Goal: Task Accomplishment & Management: Manage account settings

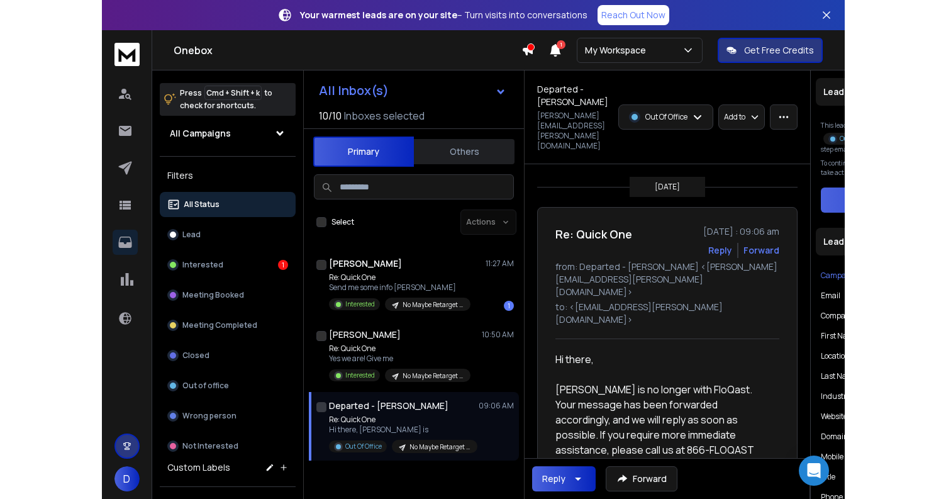
scroll to position [125, 0]
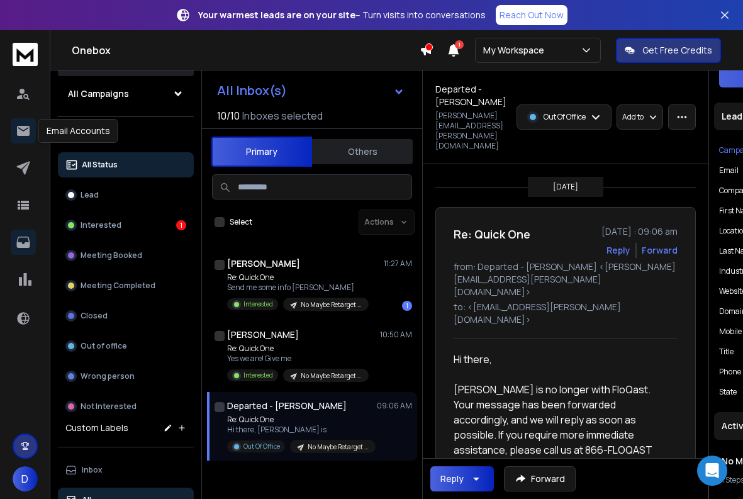
click at [24, 128] on icon at bounding box center [23, 131] width 13 height 10
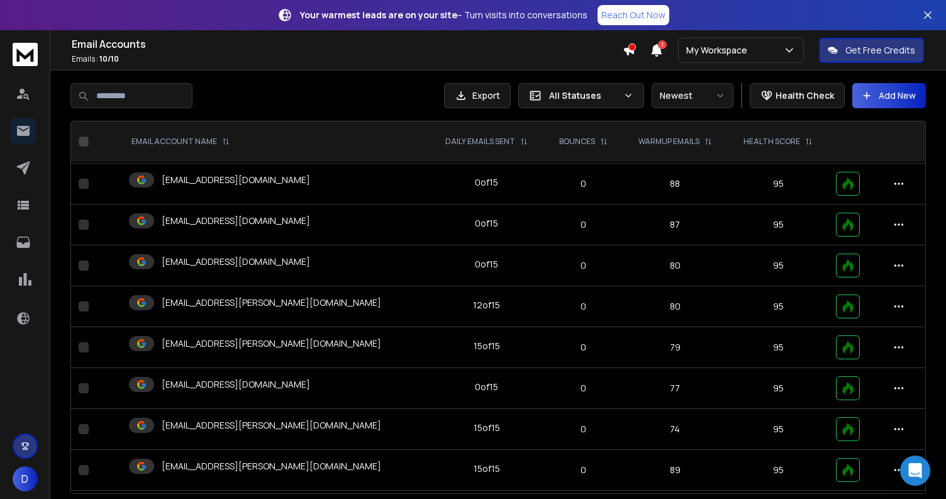
scroll to position [48, 0]
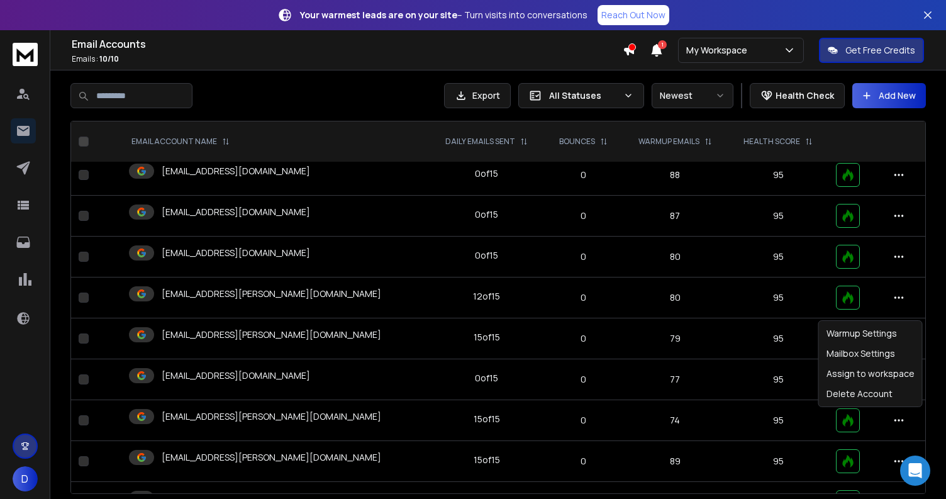
click at [742, 418] on icon at bounding box center [898, 420] width 11 height 11
click at [742, 349] on div "Mailbox Settings" at bounding box center [871, 353] width 98 height 20
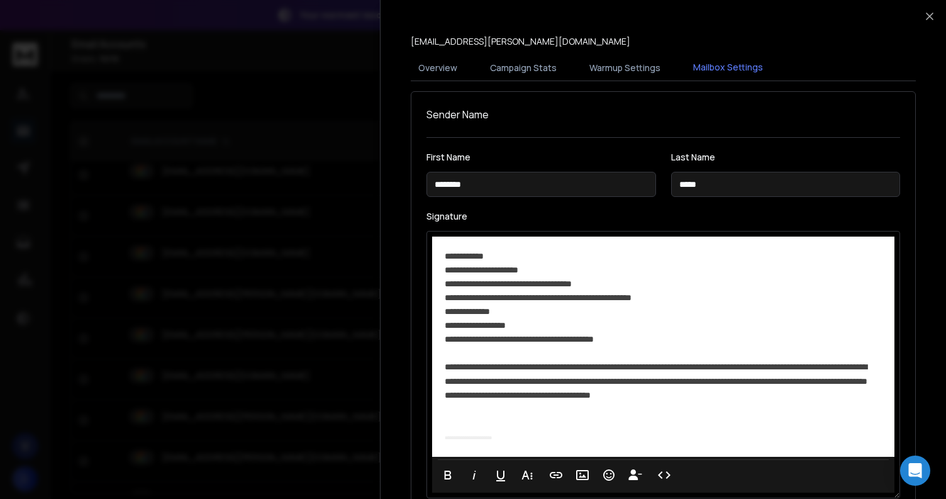
scroll to position [0, 0]
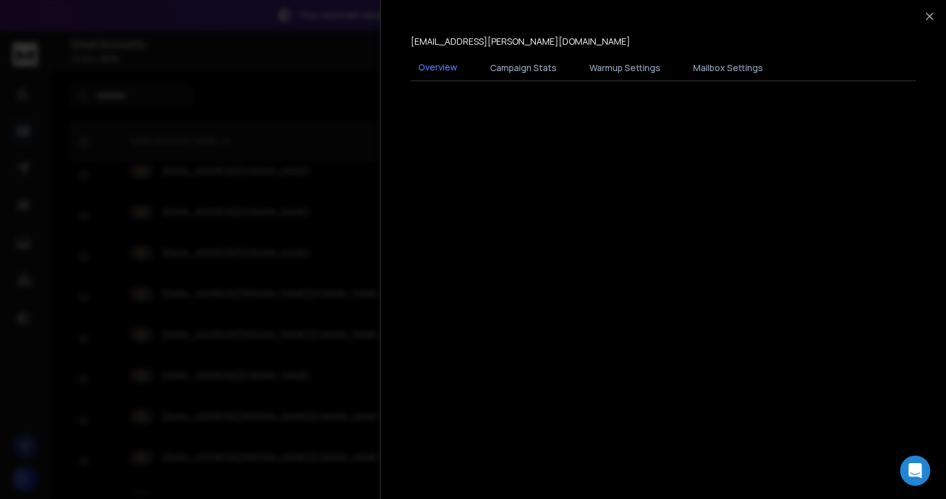
click at [295, 82] on div at bounding box center [473, 249] width 946 height 499
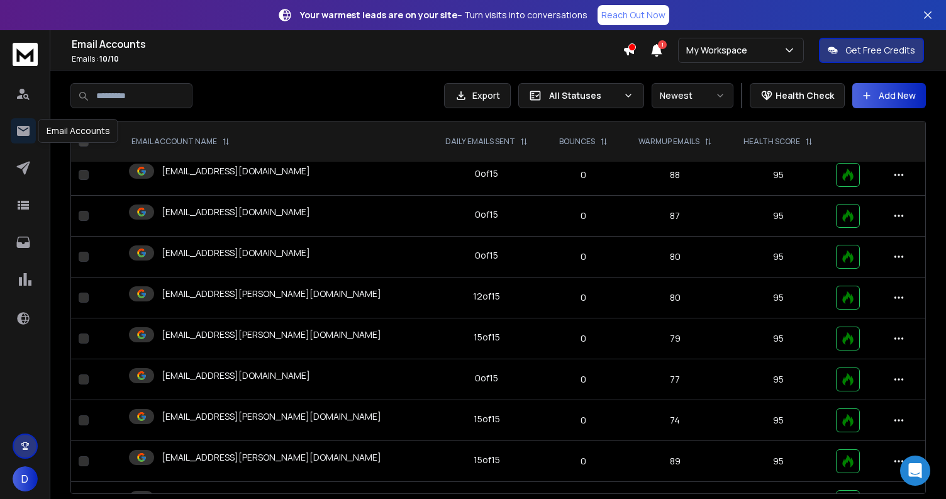
click at [21, 133] on icon at bounding box center [23, 131] width 13 height 10
click at [24, 172] on icon at bounding box center [22, 167] width 13 height 13
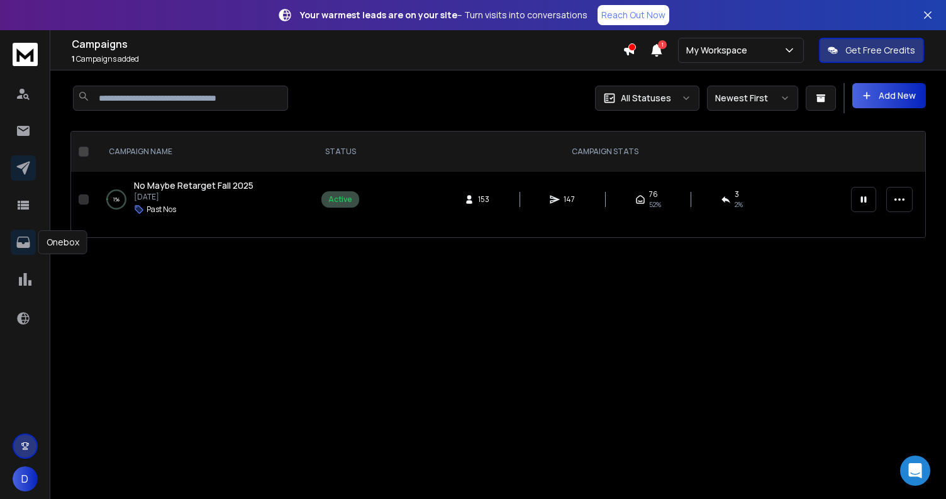
click at [28, 244] on icon at bounding box center [22, 242] width 13 height 11
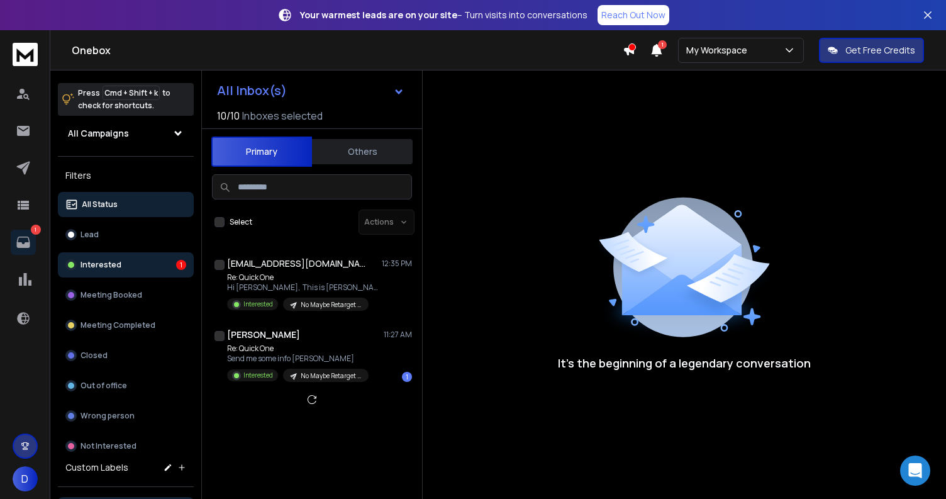
click at [152, 266] on button "Interested 1" at bounding box center [126, 264] width 136 height 25
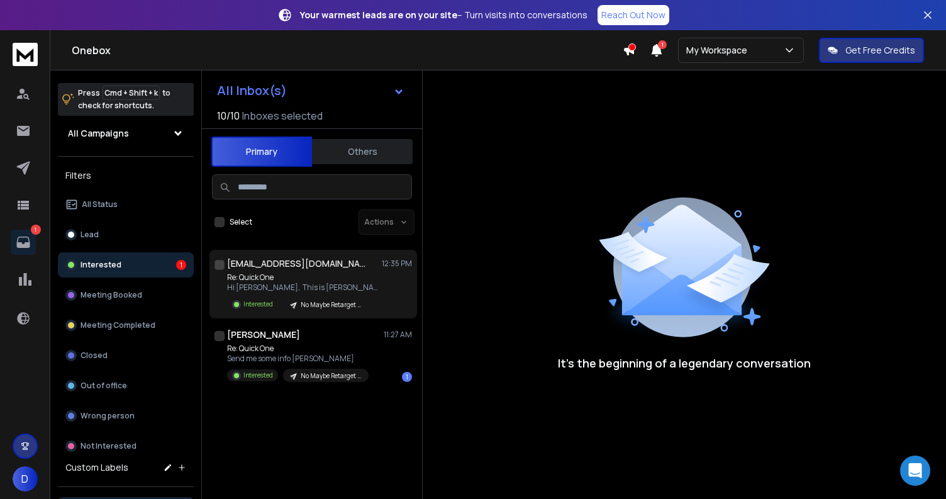
click at [333, 268] on h1 "[EMAIL_ADDRESS][DOMAIN_NAME]" at bounding box center [296, 263] width 138 height 13
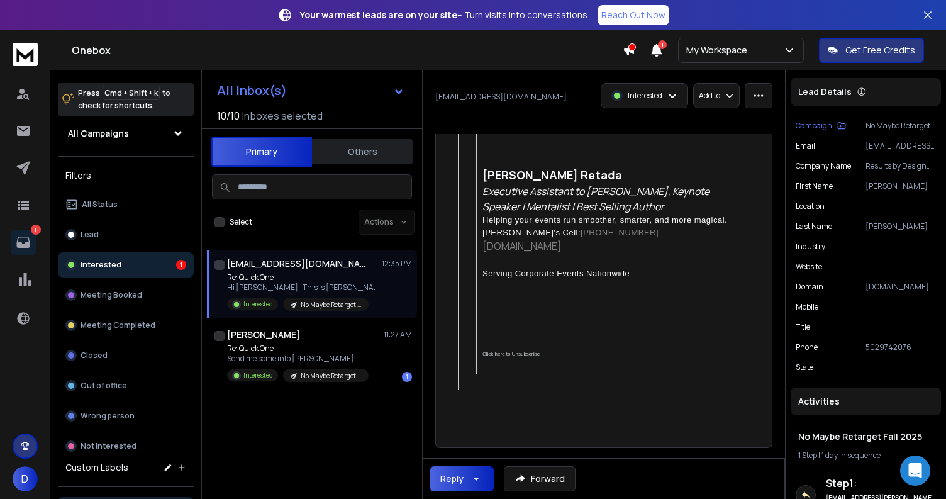
scroll to position [1095, 0]
click at [591, 465] on p "View all 2 replies" at bounding box center [611, 470] width 55 height 10
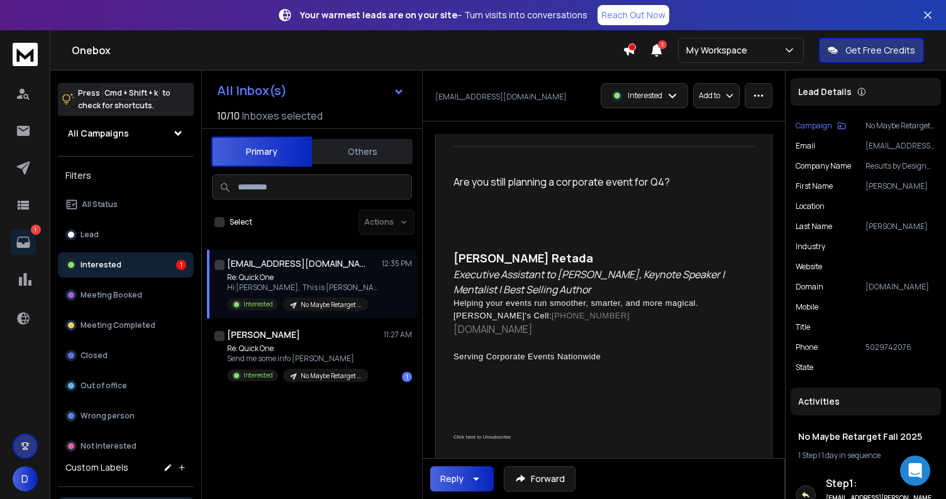
scroll to position [2185, 0]
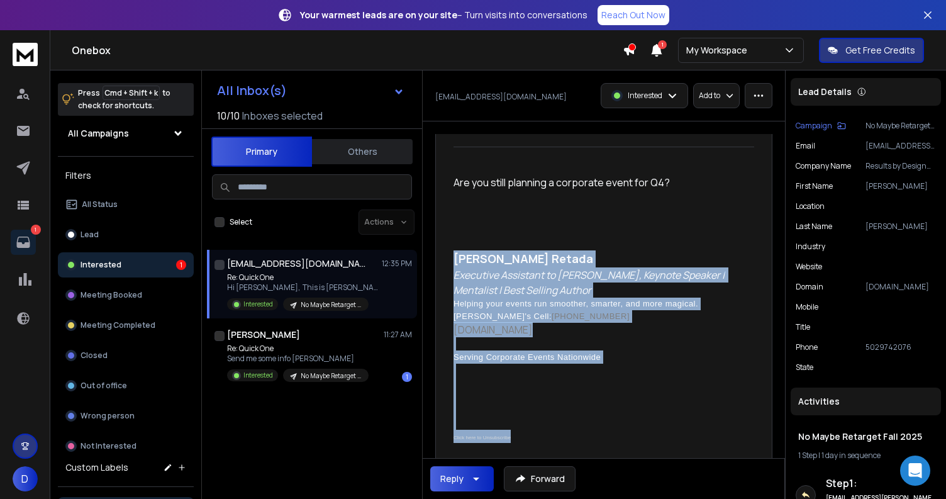
drag, startPoint x: 453, startPoint y: 202, endPoint x: 630, endPoint y: 406, distance: 269.8
click at [630, 406] on div "Quick One [DATE] : 09:18 am Reply Forward from: <[EMAIL_ADDRESS][PERSON_NAME][D…" at bounding box center [603, 269] width 337 height 433
copy div "[PERSON_NAME] Retada Executive Assistant to [PERSON_NAME], Keynote Speaker | Me…"
click at [18, 249] on icon at bounding box center [23, 242] width 15 height 15
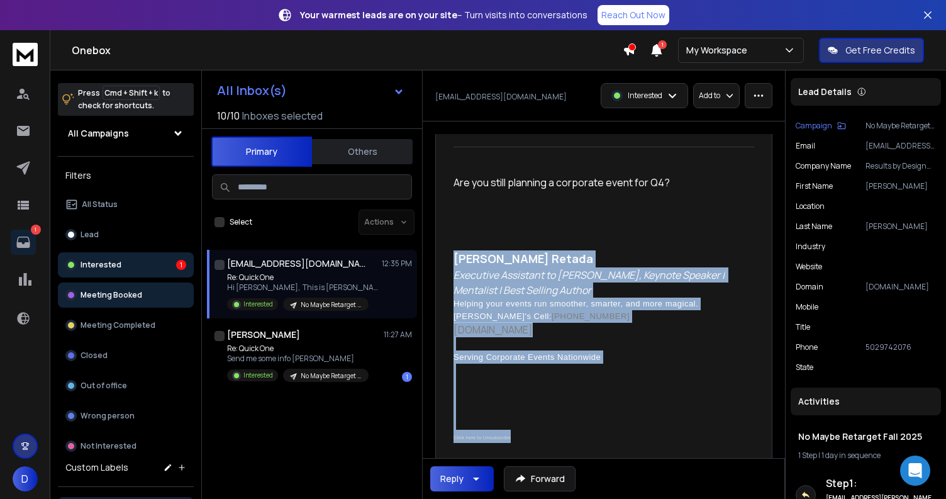
click at [103, 287] on button "Meeting Booked" at bounding box center [126, 294] width 136 height 25
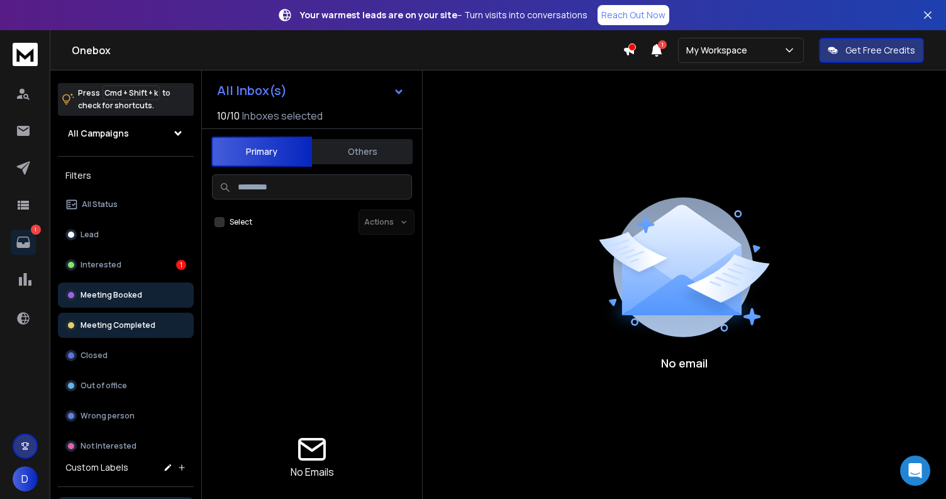
click at [110, 335] on button "Meeting Completed" at bounding box center [126, 325] width 136 height 25
click at [107, 368] on div "All Status Lead Interested 1 Meeting Booked Meeting Completed Closed Out of off…" at bounding box center [126, 325] width 136 height 267
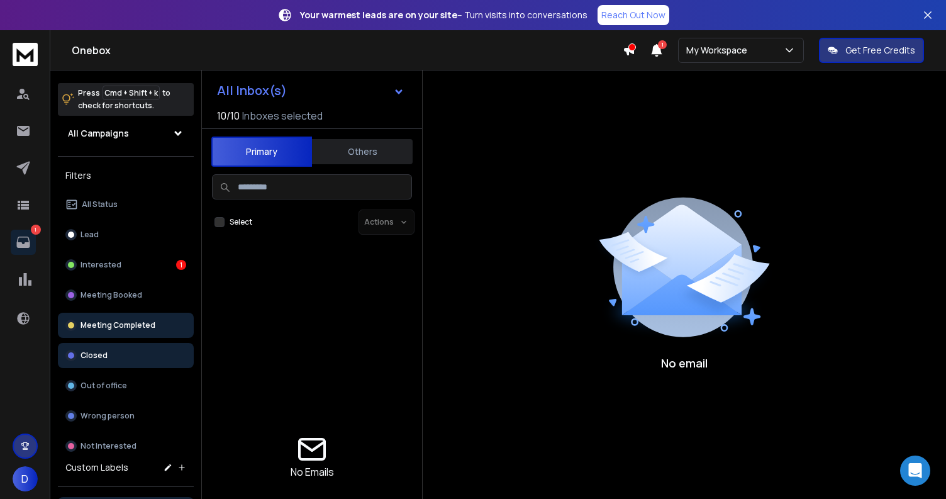
click at [106, 366] on button "Closed" at bounding box center [126, 355] width 136 height 25
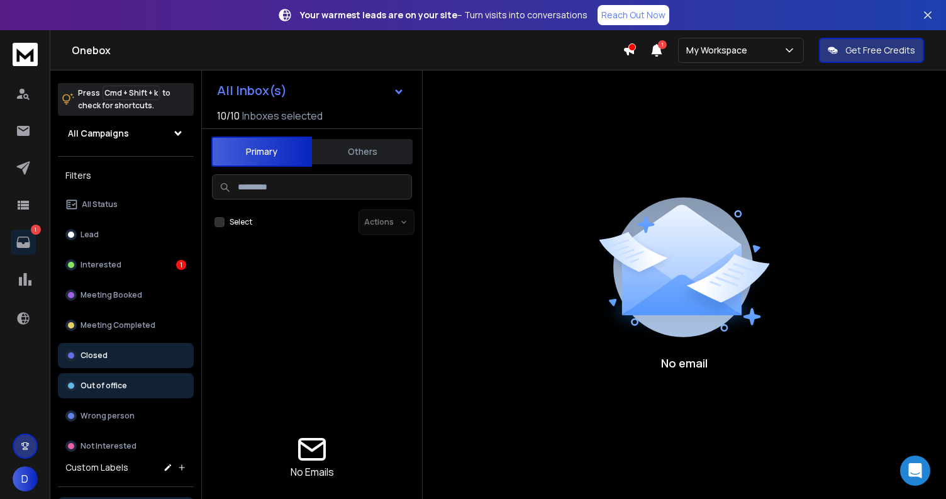
click at [109, 382] on p "Out of office" at bounding box center [104, 386] width 47 height 10
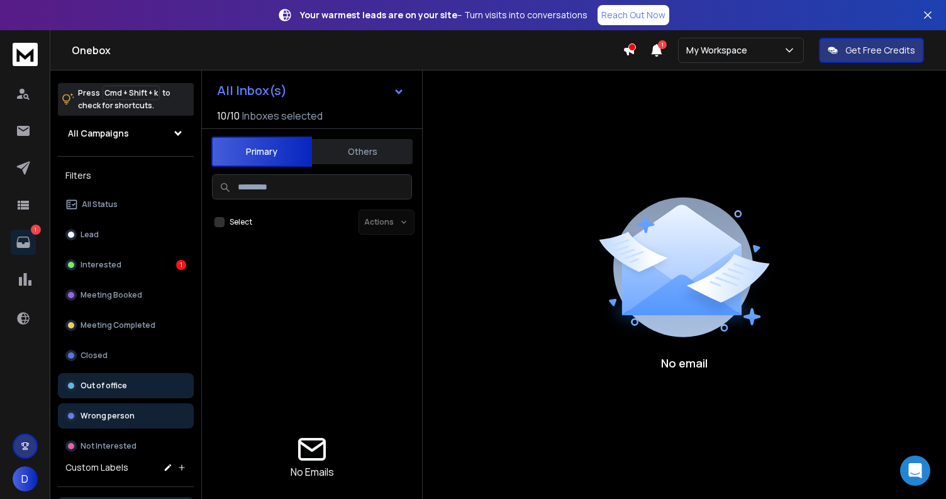
click at [109, 411] on p "Wrong person" at bounding box center [108, 416] width 54 height 10
click at [369, 150] on button "Others" at bounding box center [362, 152] width 101 height 28
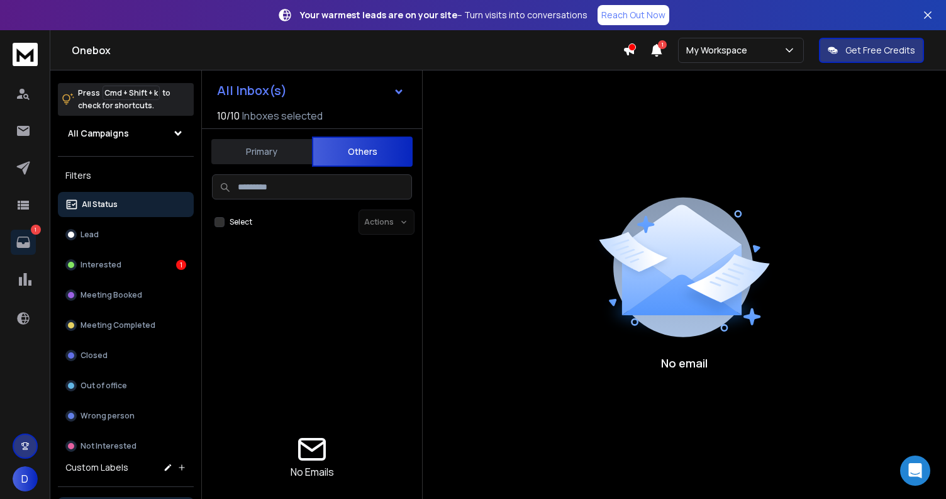
click at [263, 152] on button "Primary" at bounding box center [261, 152] width 101 height 28
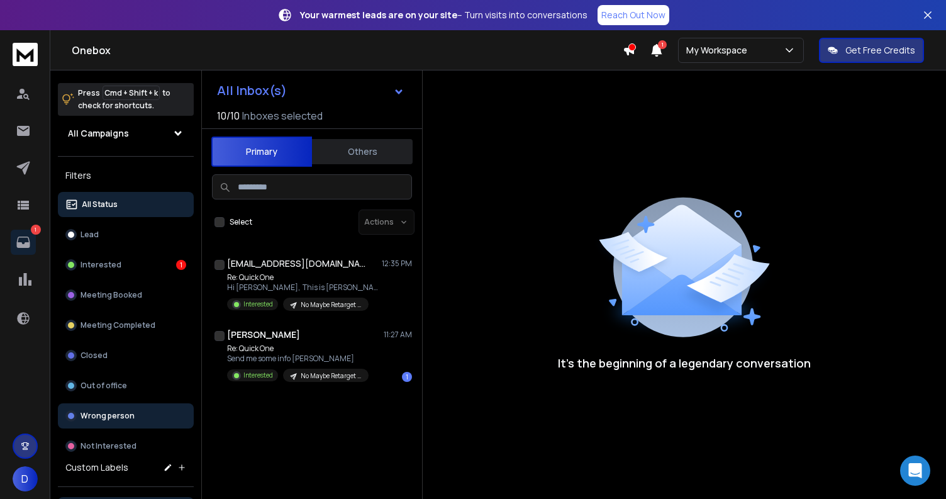
click at [134, 413] on button "Wrong person" at bounding box center [126, 415] width 136 height 25
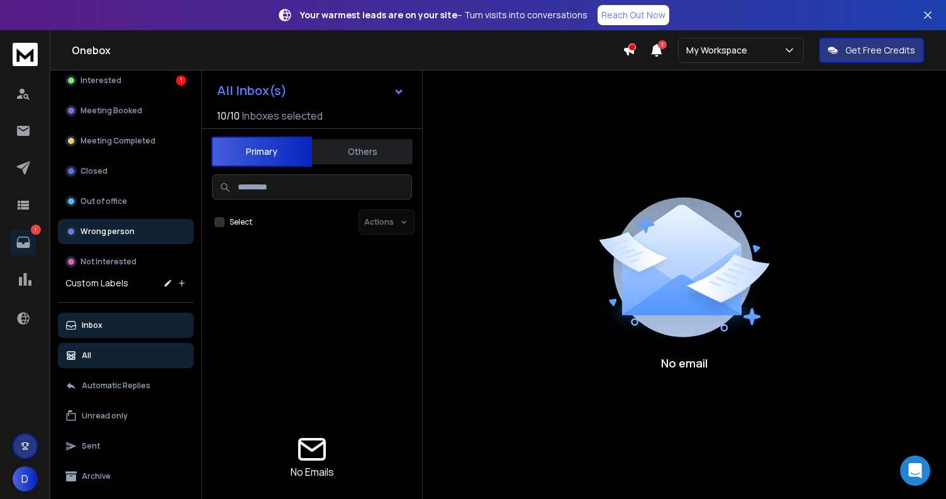
scroll to position [194, 0]
click at [113, 343] on button "All" at bounding box center [126, 355] width 136 height 25
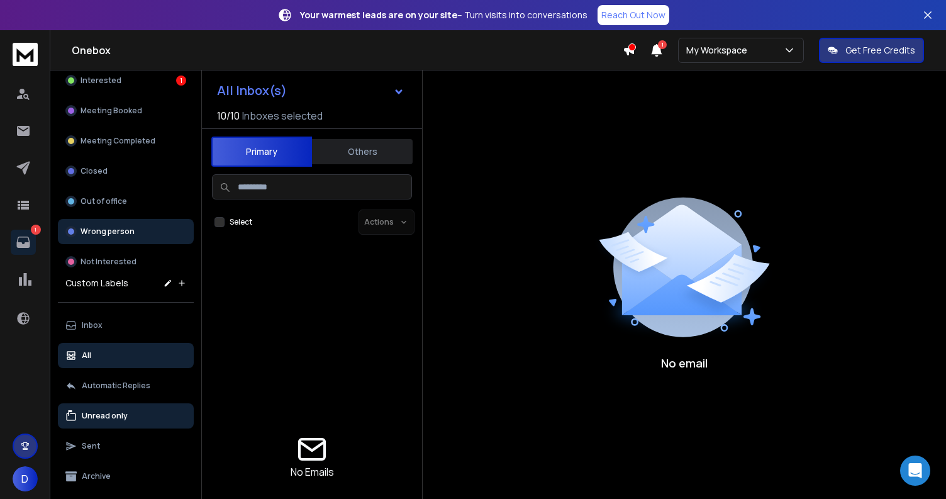
click at [116, 411] on p "Unread only" at bounding box center [105, 416] width 46 height 10
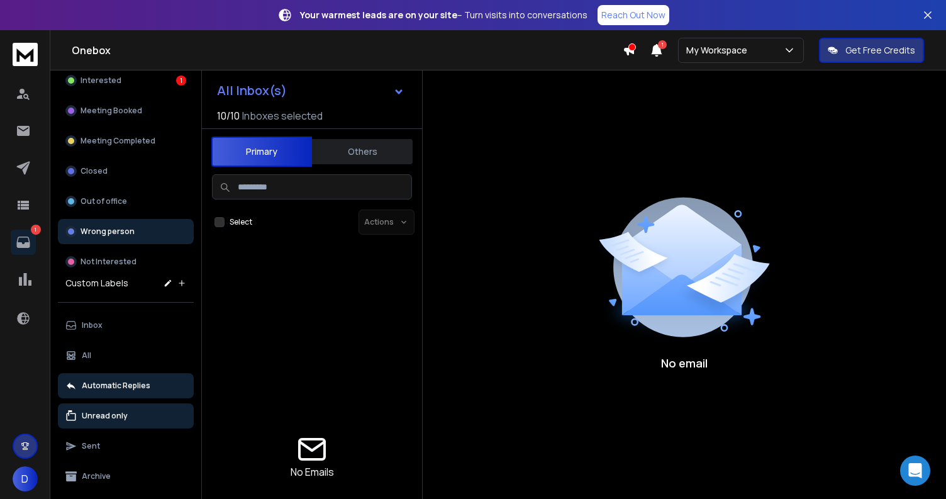
click at [120, 384] on button "Automatic Replies" at bounding box center [126, 385] width 136 height 25
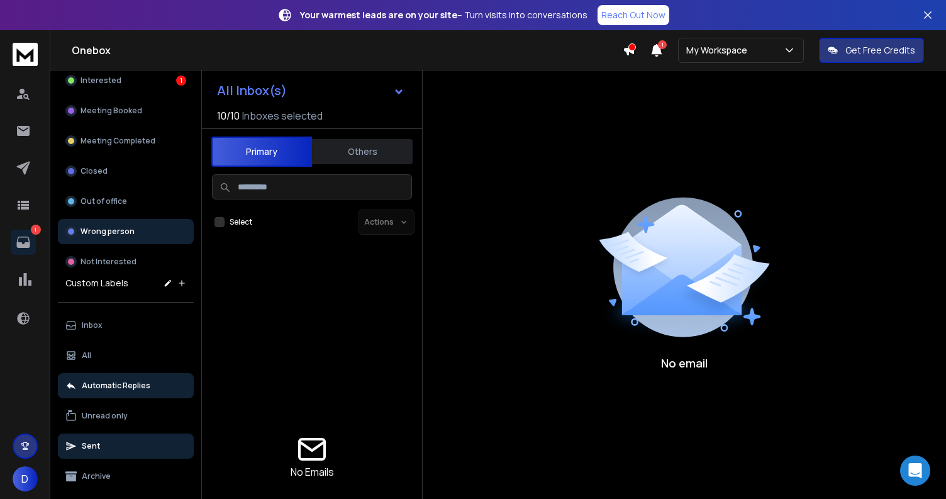
click at [118, 434] on button "Sent" at bounding box center [126, 445] width 136 height 25
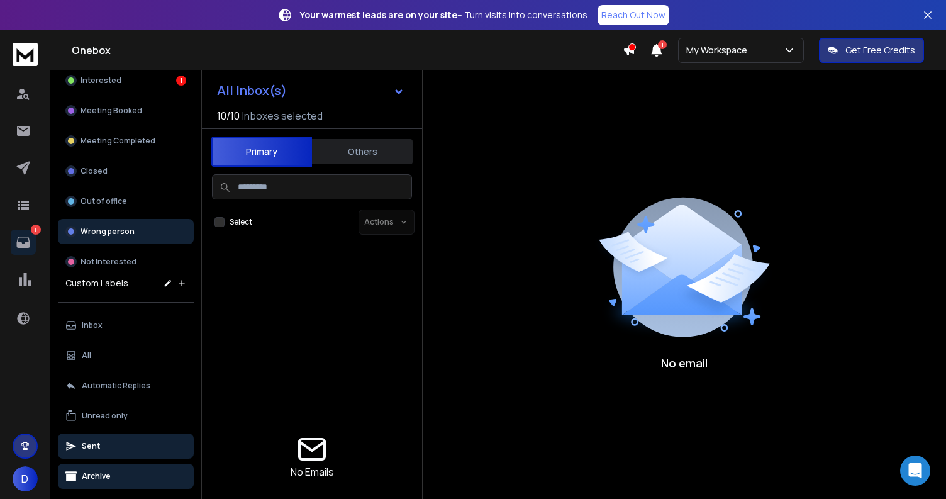
click at [114, 469] on button "Archive" at bounding box center [126, 476] width 136 height 25
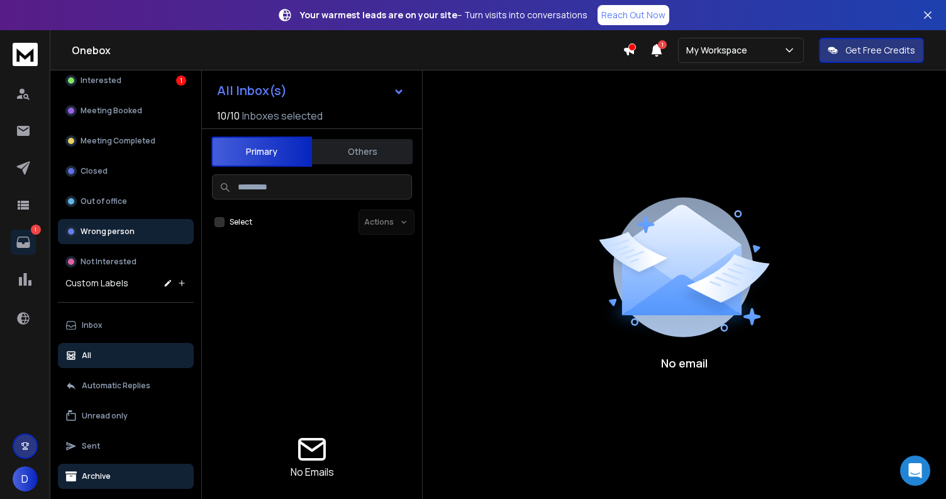
click at [125, 343] on button "All" at bounding box center [126, 355] width 136 height 25
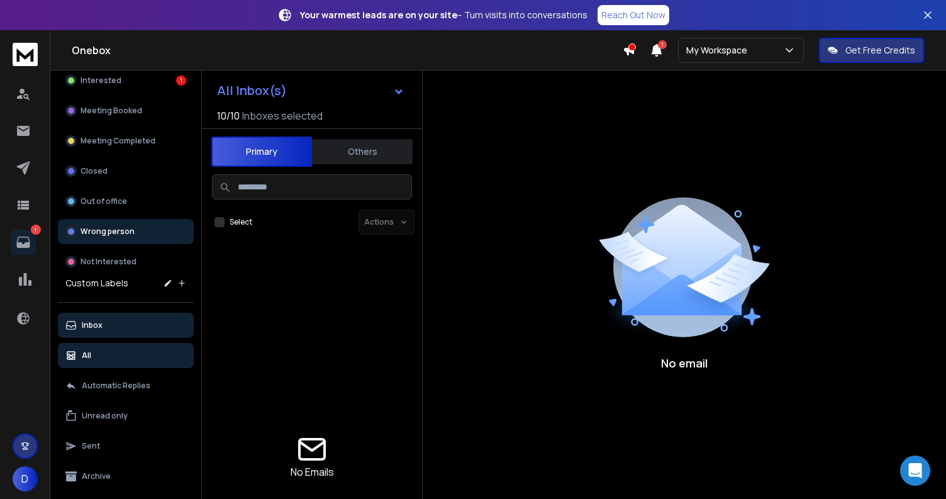
click at [118, 313] on button "Inbox" at bounding box center [126, 325] width 136 height 25
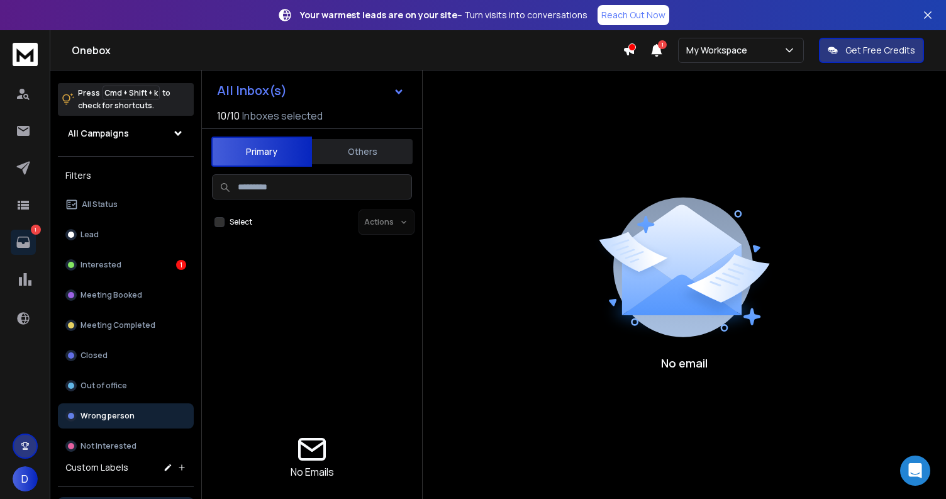
scroll to position [0, 0]
click at [116, 268] on p "Interested" at bounding box center [101, 265] width 41 height 10
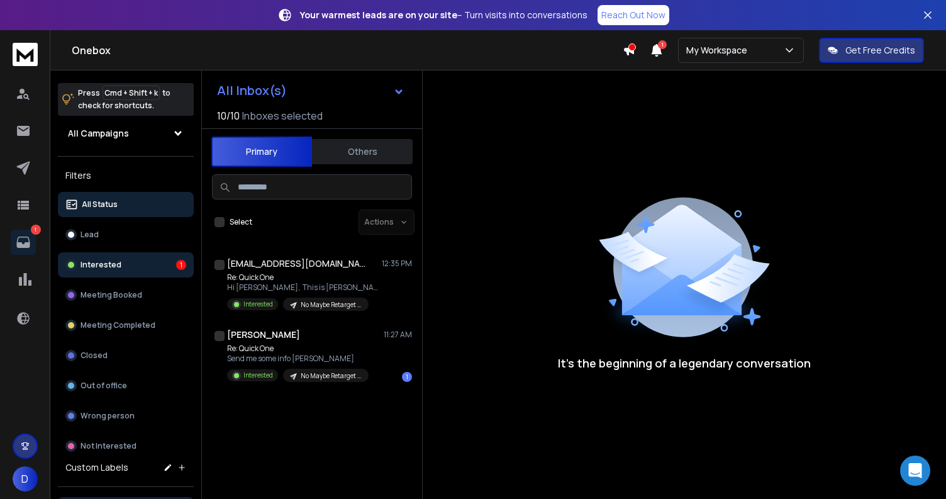
click at [100, 209] on div "All Status" at bounding box center [91, 204] width 52 height 13
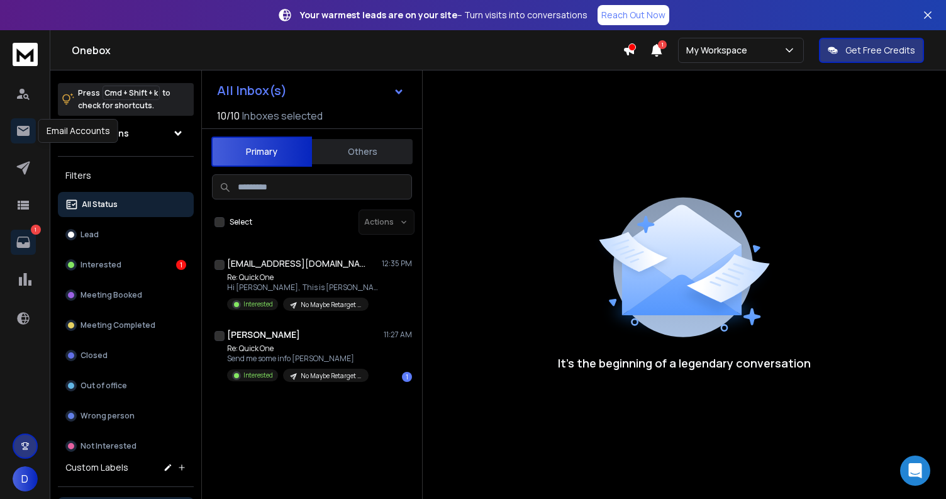
click at [26, 130] on icon at bounding box center [23, 130] width 15 height 15
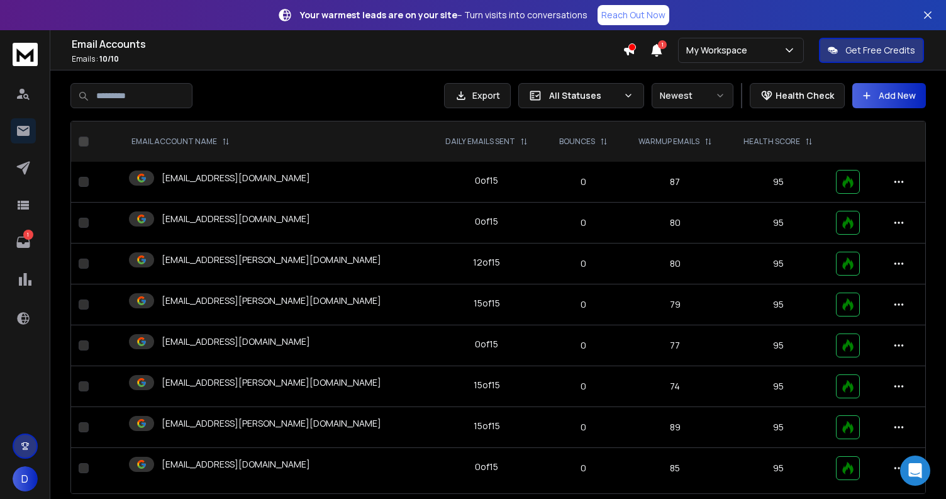
scroll to position [87, 0]
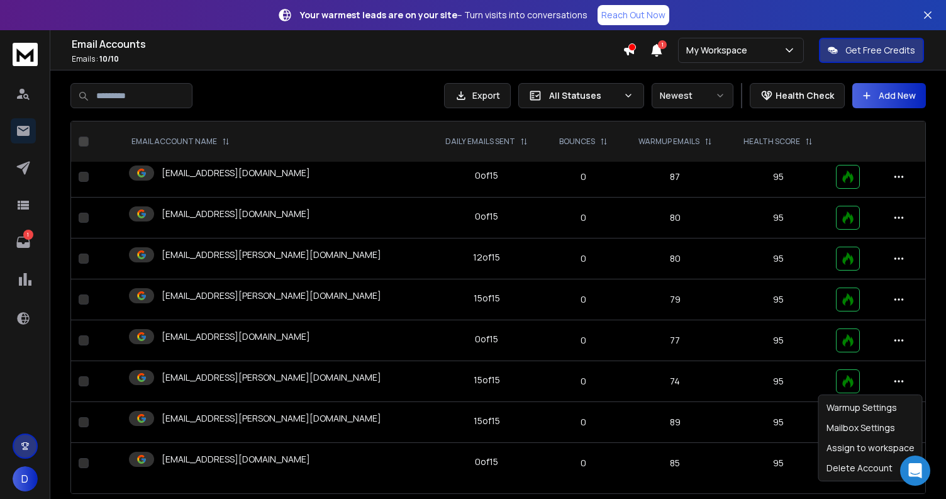
click at [742, 385] on icon at bounding box center [898, 381] width 11 height 11
click at [742, 432] on div "Mailbox Settings" at bounding box center [871, 428] width 98 height 20
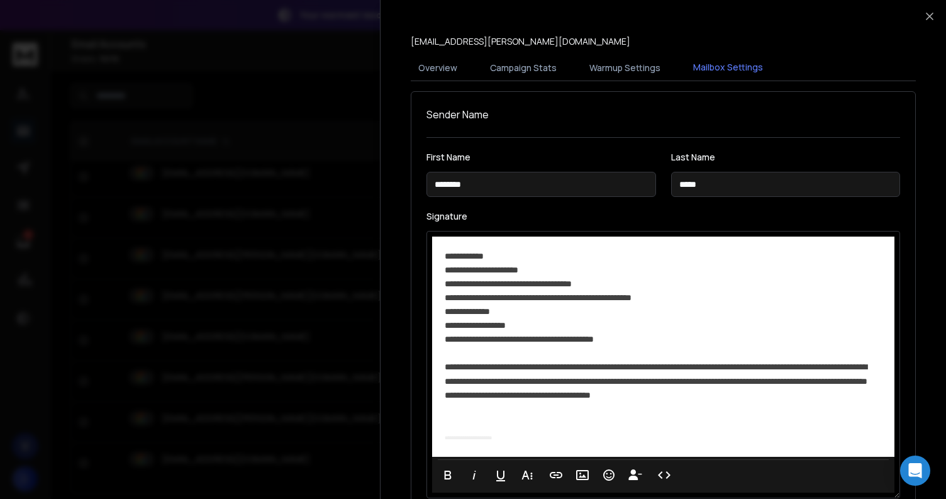
scroll to position [0, 0]
click at [520, 63] on button "Campaign Stats" at bounding box center [524, 68] width 82 height 28
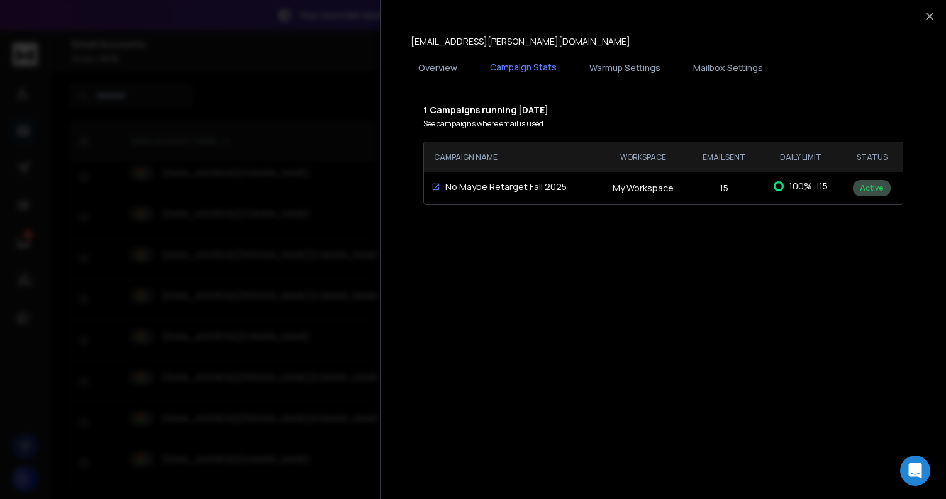
click at [639, 69] on button "Warmup Settings" at bounding box center [625, 68] width 86 height 28
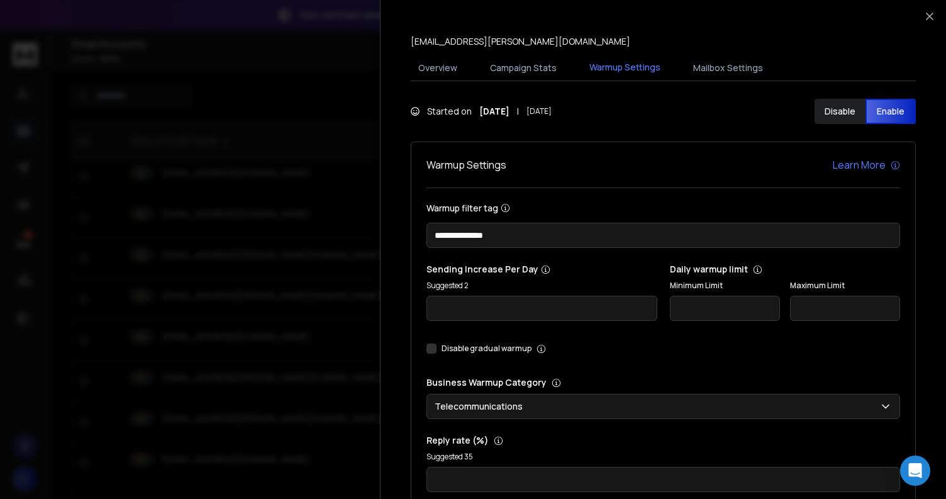
click at [442, 72] on button "Overview" at bounding box center [438, 68] width 54 height 28
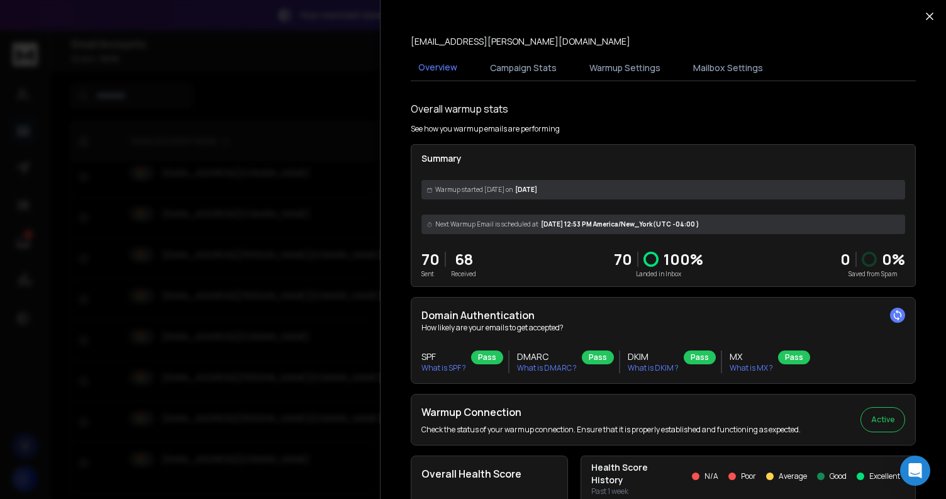
click at [742, 17] on icon "button" at bounding box center [930, 16] width 6 height 6
